Goal: Task Accomplishment & Management: Manage account settings

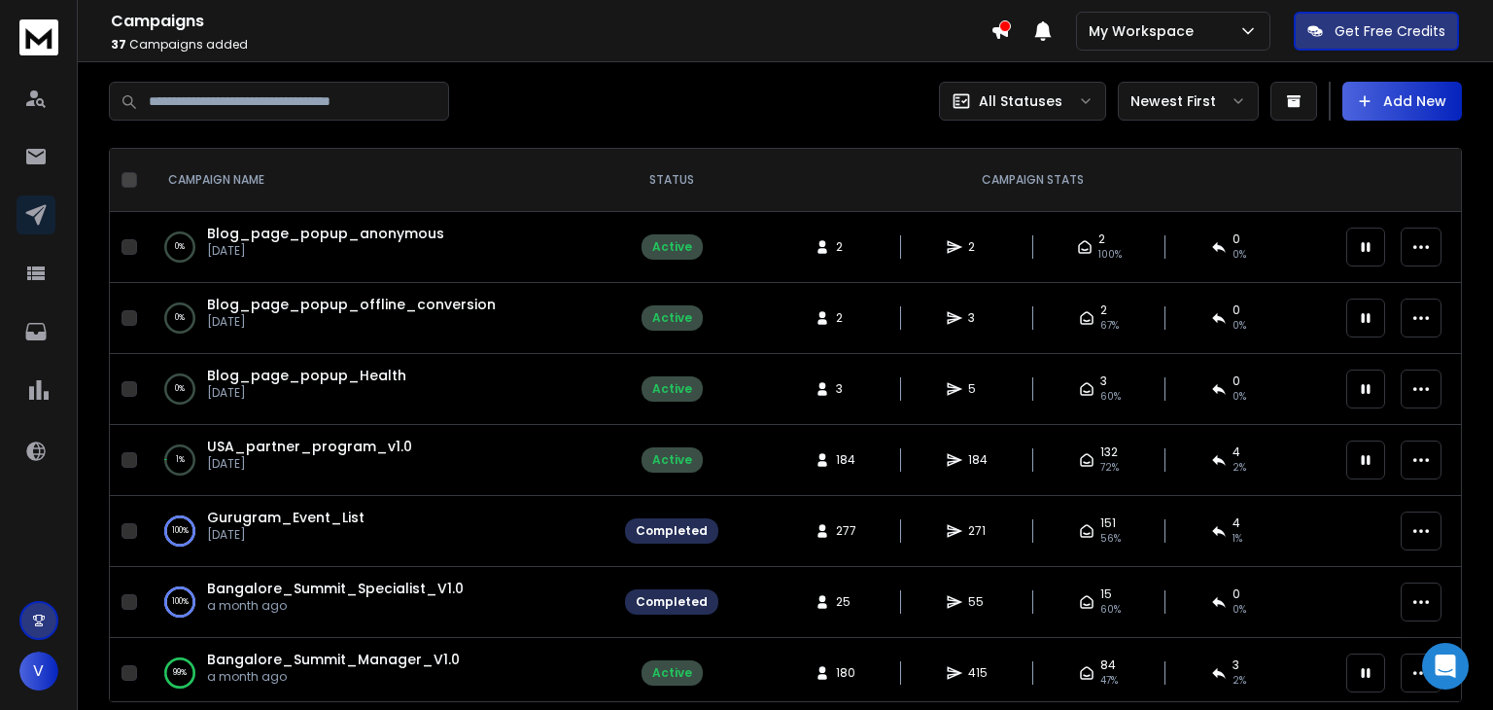
click at [435, 295] on link "Blog_page_popup_offline_conversion" at bounding box center [351, 304] width 289 height 19
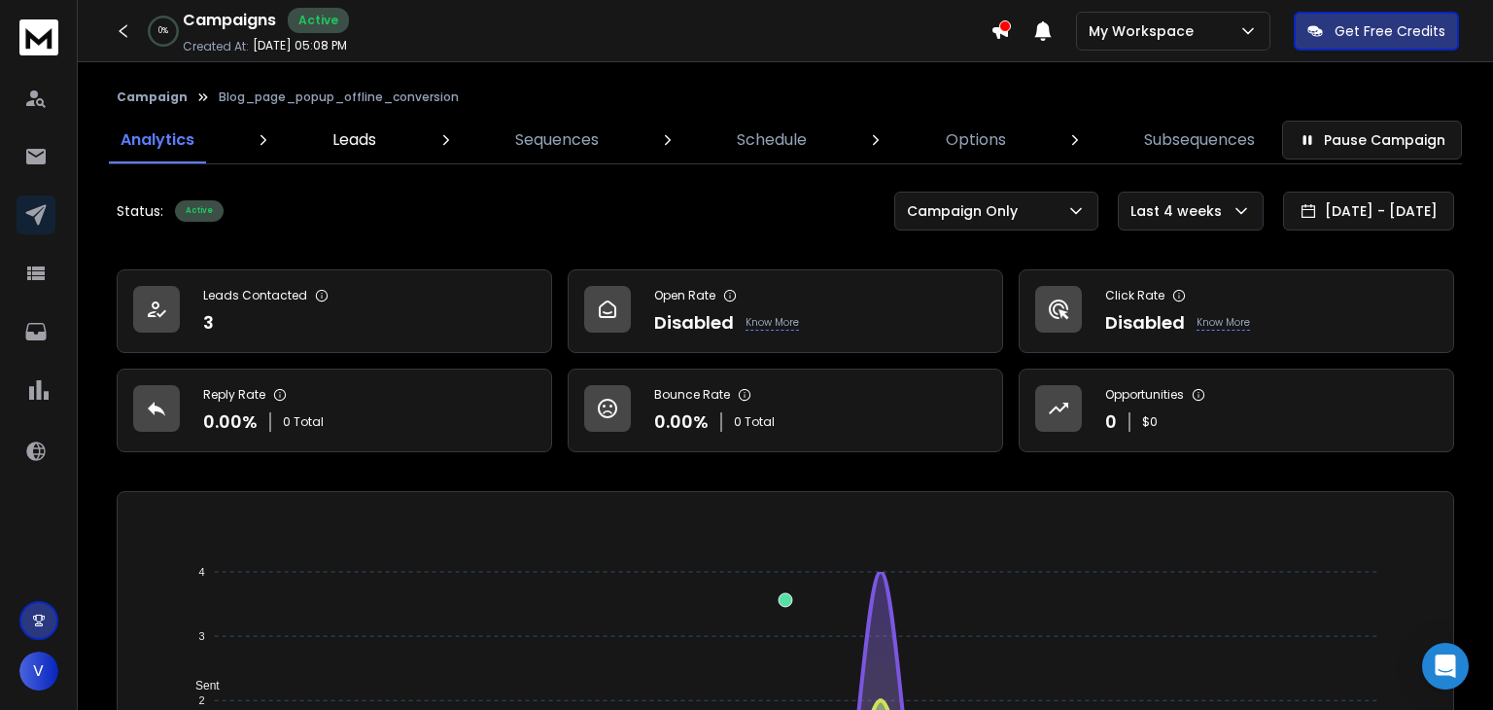
click at [372, 102] on p "Blog_page_popup_offline_conversion" at bounding box center [339, 97] width 240 height 16
click at [368, 138] on p "Leads" at bounding box center [354, 139] width 44 height 23
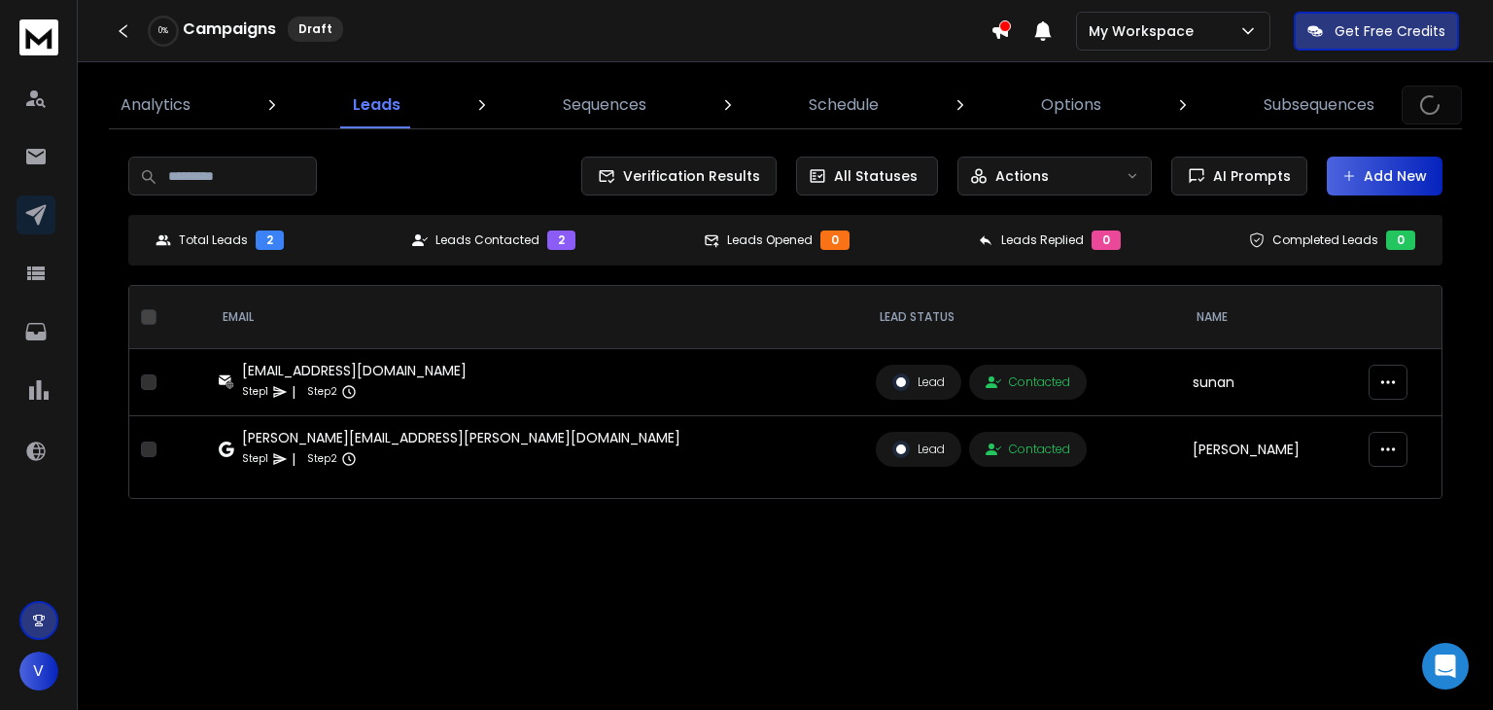
click at [1379, 442] on icon "button" at bounding box center [1387, 448] width 17 height 17
click at [1330, 485] on p "Delete Lead" at bounding box center [1329, 488] width 81 height 19
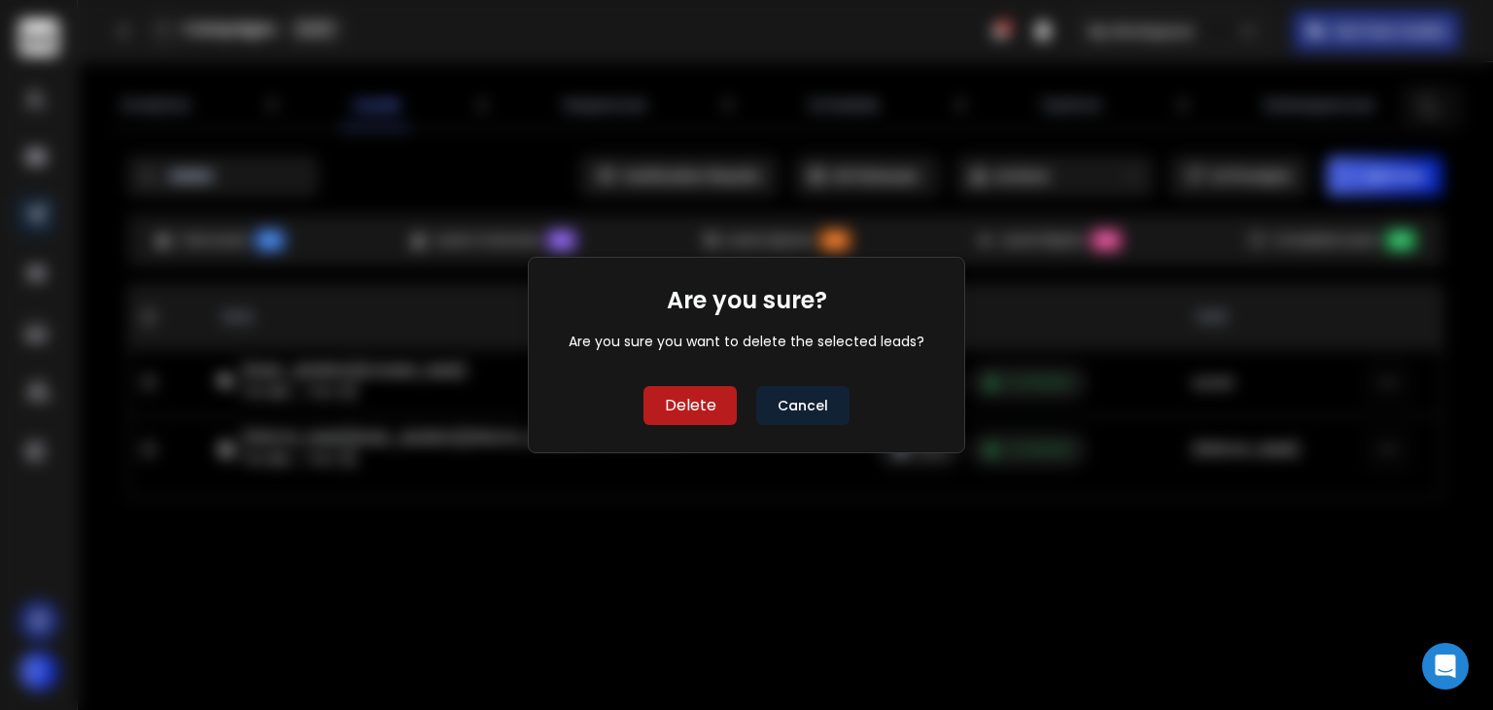
click at [702, 405] on button "Delete" at bounding box center [690, 405] width 93 height 39
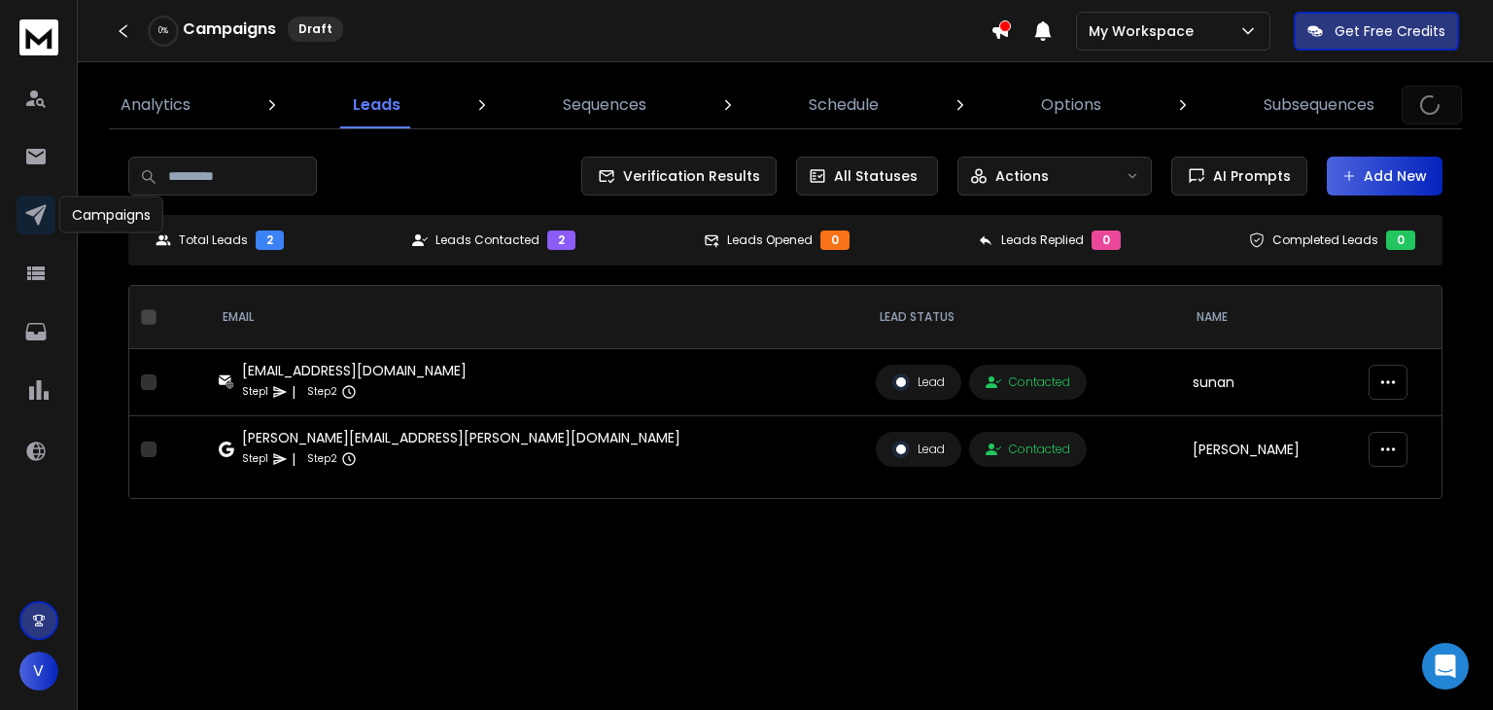
click at [21, 218] on link at bounding box center [36, 214] width 39 height 39
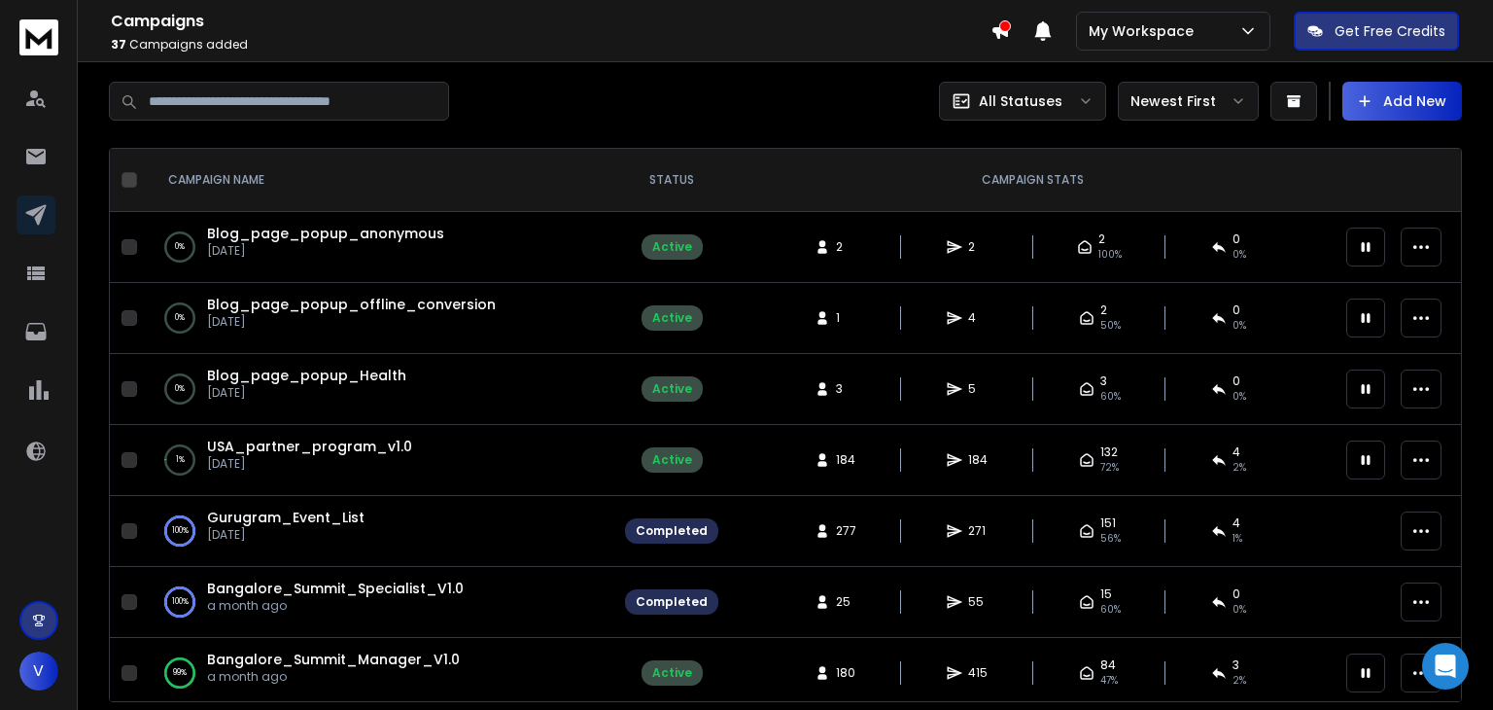
click at [405, 310] on span "Blog_page_popup_offline_conversion" at bounding box center [351, 304] width 289 height 19
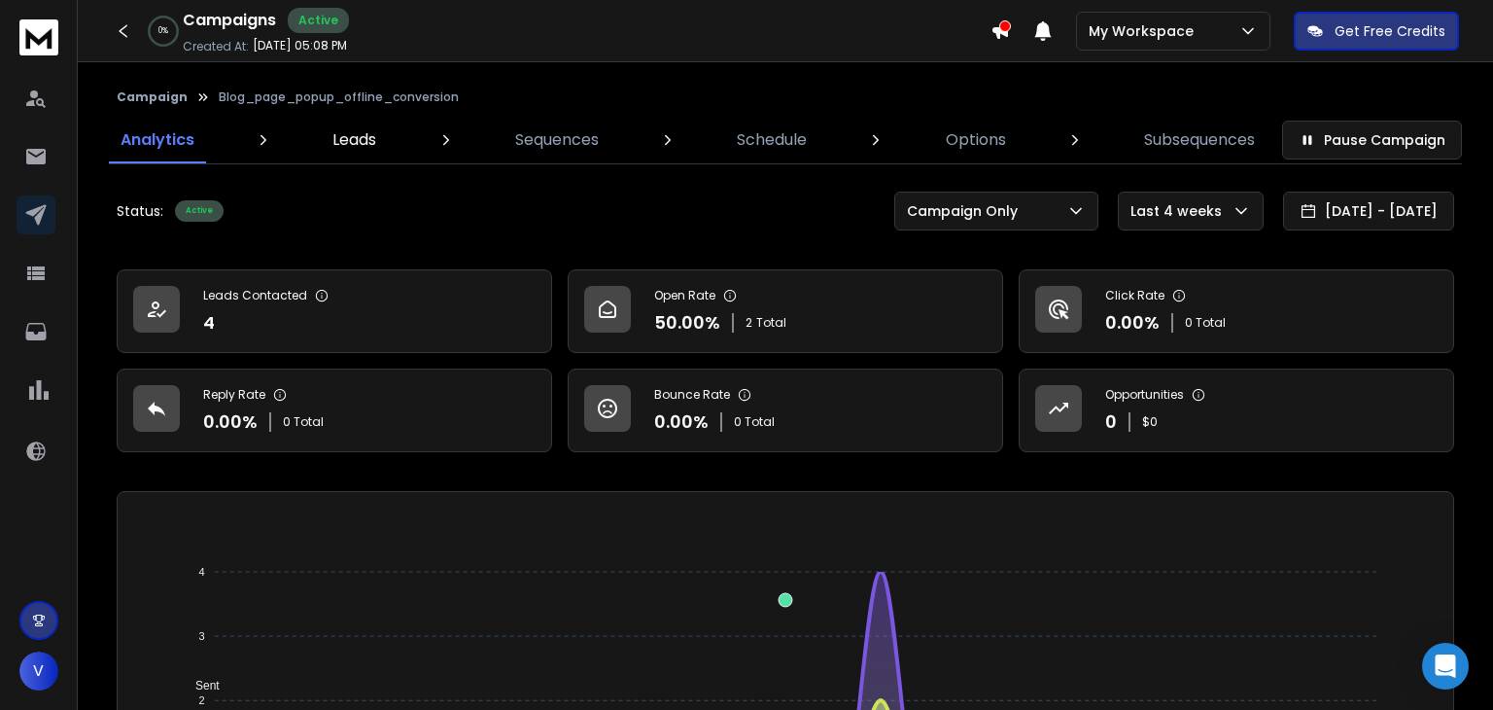
click at [354, 142] on p "Leads" at bounding box center [354, 139] width 44 height 23
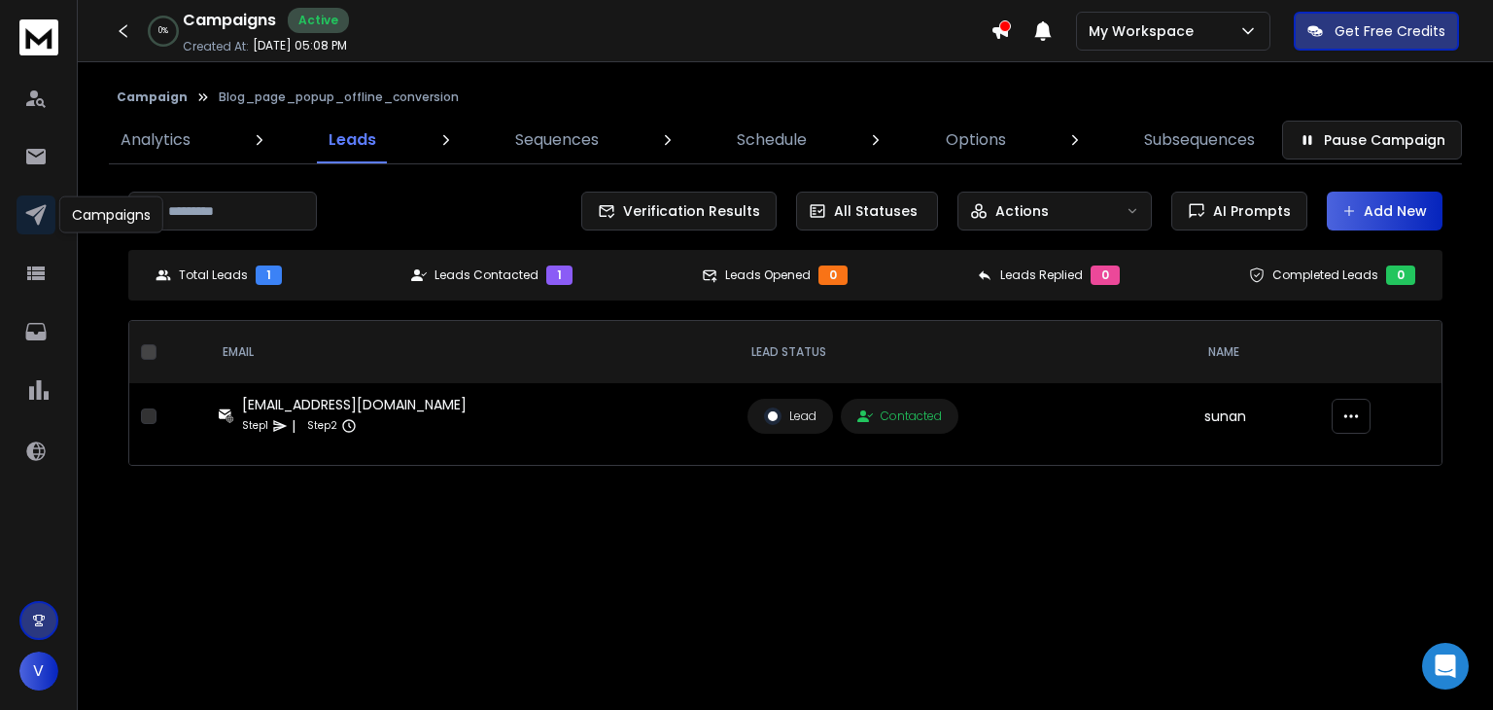
click at [39, 220] on icon at bounding box center [35, 214] width 20 height 20
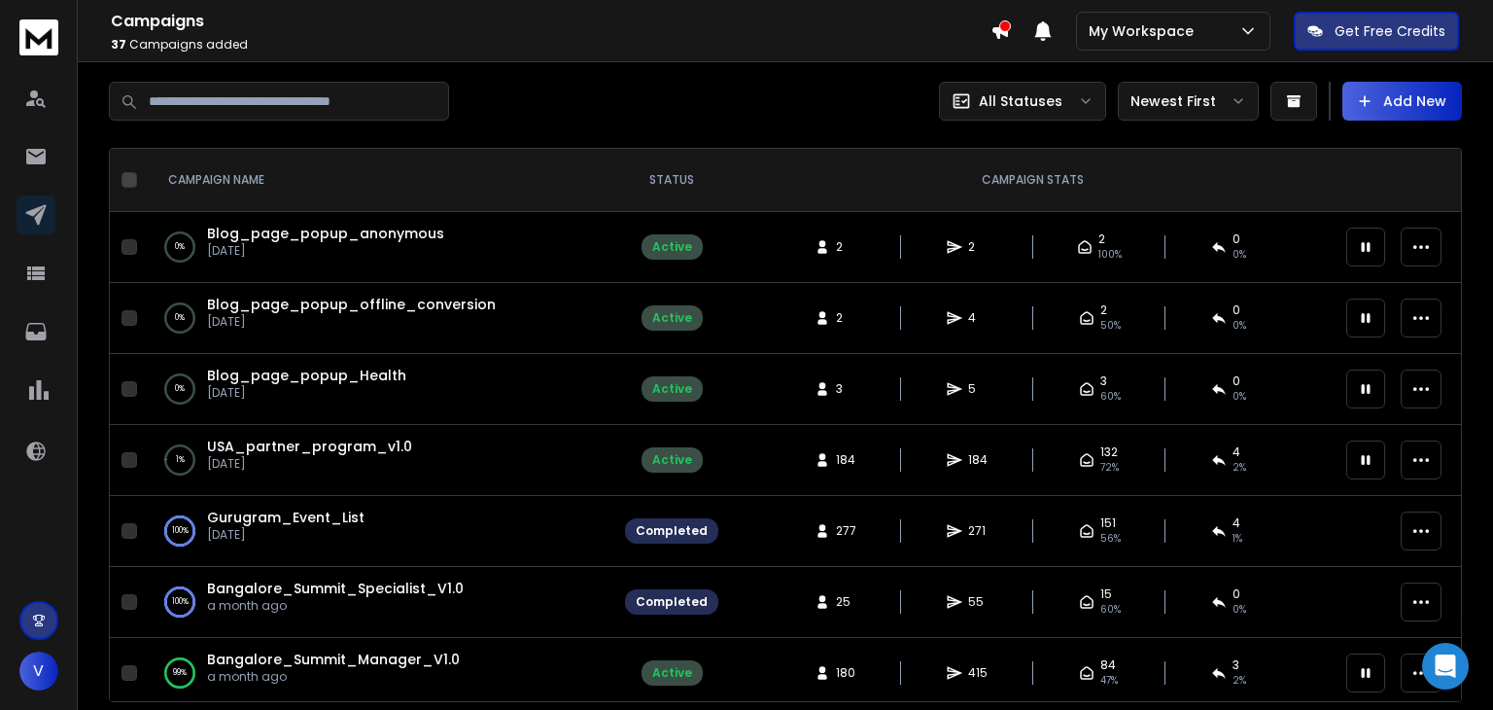
click at [392, 301] on span "Blog_page_popup_offline_conversion" at bounding box center [351, 304] width 289 height 19
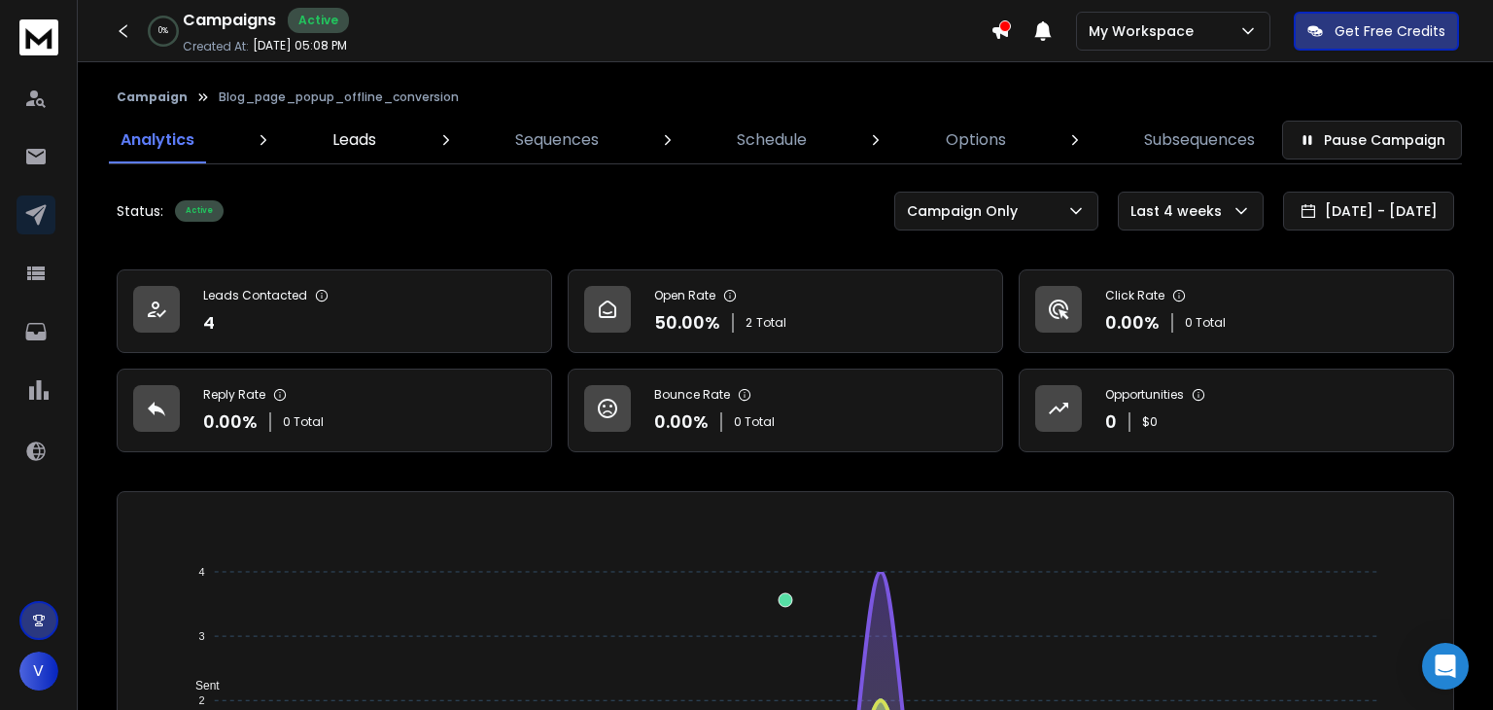
click at [364, 134] on p "Leads" at bounding box center [354, 139] width 44 height 23
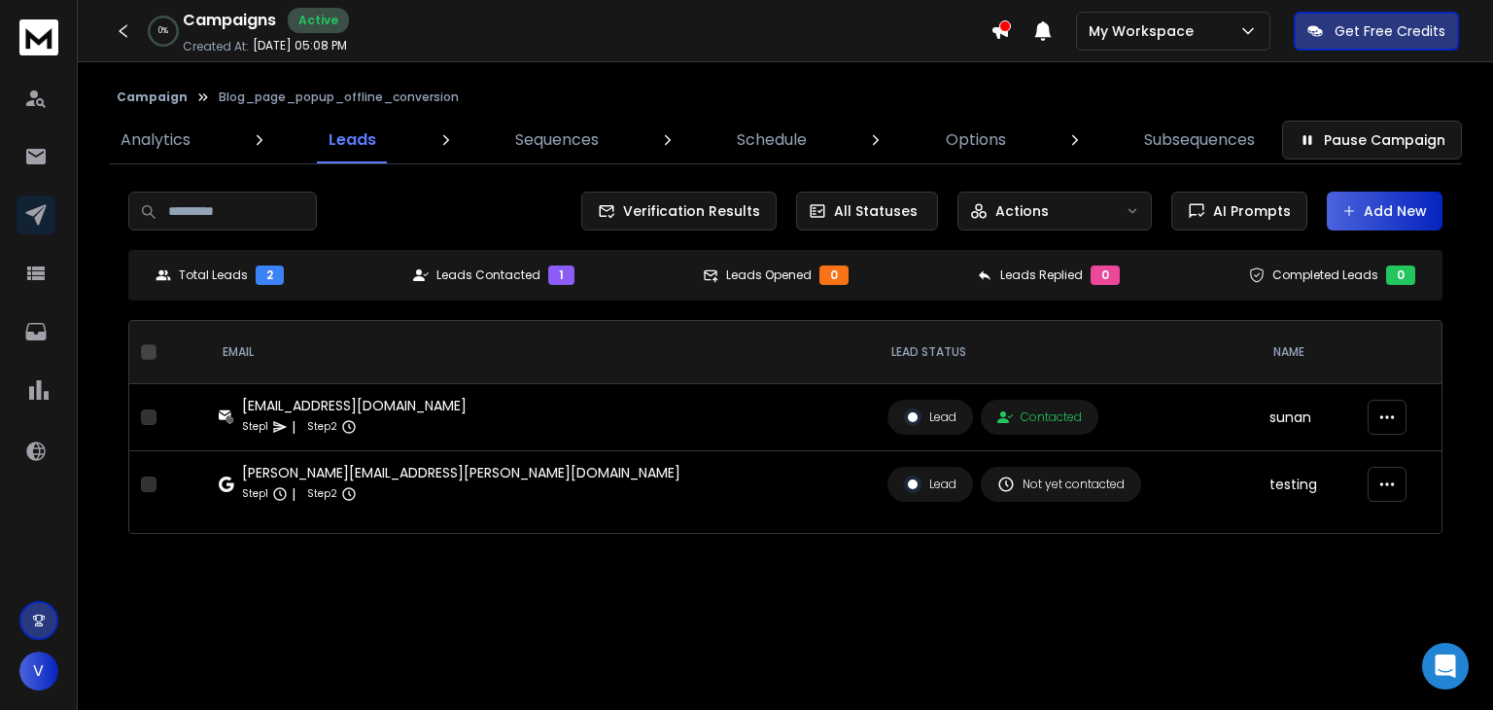
click at [695, 585] on div "Your warmest leads are on your site – Turn visits into conversations Reach Out …" at bounding box center [746, 355] width 1493 height 710
